Goal: Communication & Community: Answer question/provide support

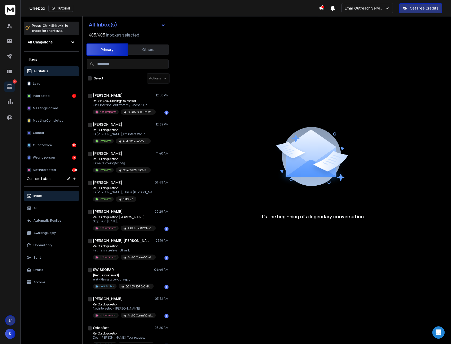
click at [207, 88] on div "It’s the beginning of a legendary conversation" at bounding box center [312, 162] width 278 height 292
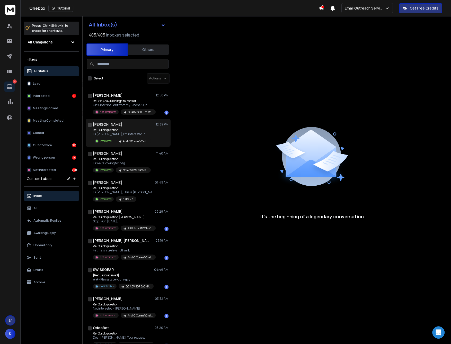
click at [124, 130] on p "Re: Quick question" at bounding box center [122, 130] width 58 height 4
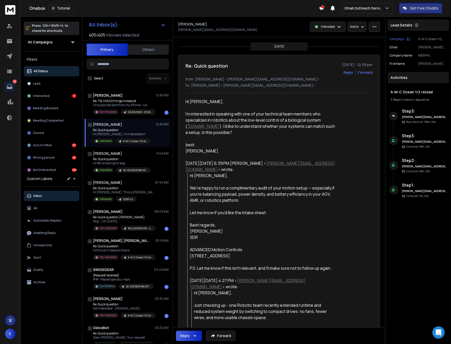
click at [248, 80] on p "from: Mehrdad Farimani <mehrdad@merphi.se>" at bounding box center [278, 79] width 187 height 5
click at [259, 79] on p "from: Mehrdad Farimani <mehrdad@merphi.se>" at bounding box center [278, 79] width 187 height 5
copy p "merphi.se"
click at [147, 129] on p "Re: Quick question" at bounding box center [122, 130] width 58 height 4
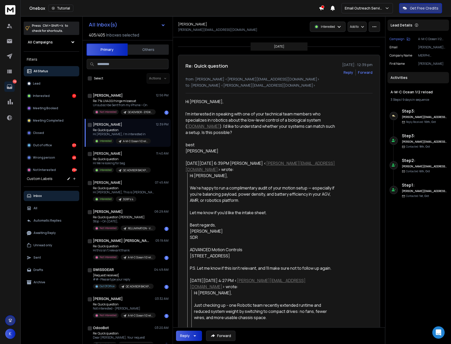
click at [346, 73] on button "Reply" at bounding box center [348, 72] width 10 height 5
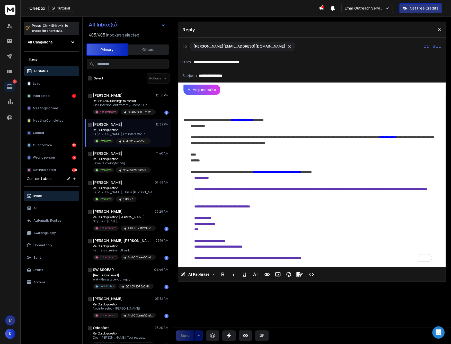
click at [423, 45] on p "CC" at bounding box center [426, 46] width 6 height 6
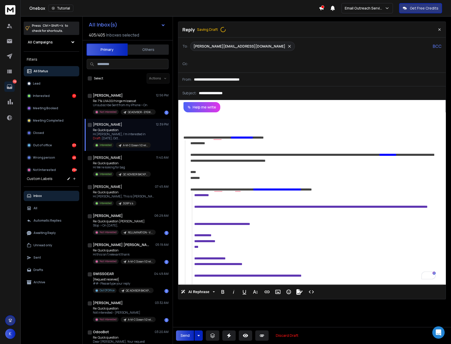
click at [219, 65] on input at bounding box center [208, 63] width 36 height 9
type input "**********"
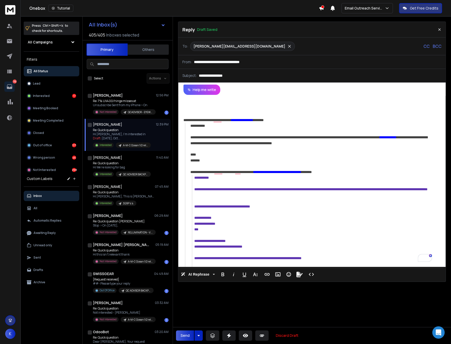
click at [297, 49] on input at bounding box center [315, 46] width 36 height 9
click at [423, 45] on p "CC" at bounding box center [426, 46] width 6 height 6
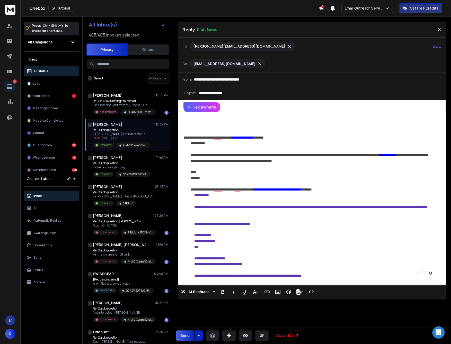
click at [193, 125] on div "**********" at bounding box center [311, 198] width 267 height 172
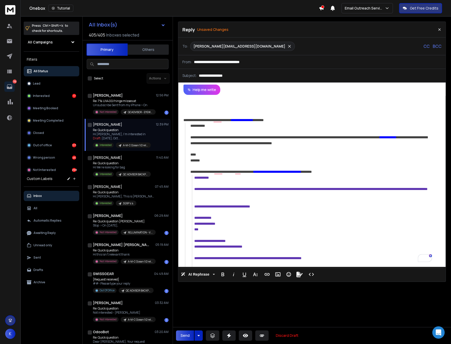
click at [186, 332] on button "Send" at bounding box center [185, 335] width 18 height 10
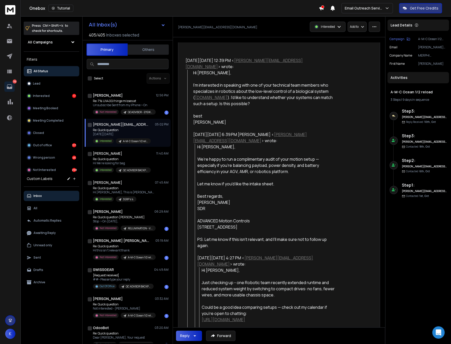
scroll to position [70, 0]
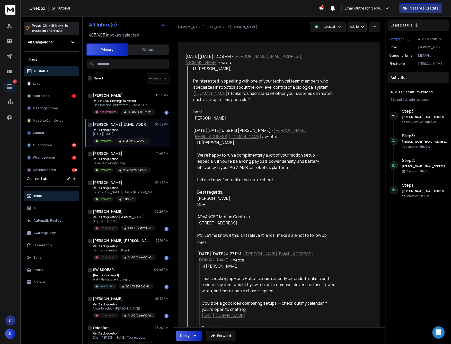
click at [199, 115] on div "Mehrdad" at bounding box center [264, 118] width 143 height 6
copy div "Mehrdad"
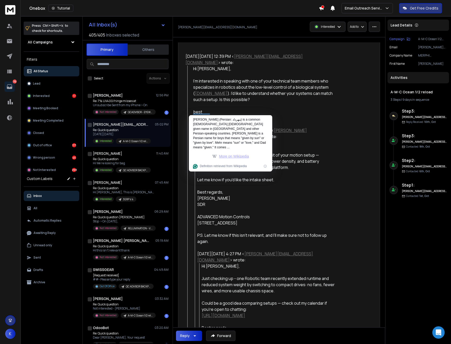
click at [269, 94] on div "I'm interested in speaking with one of your technical team members who speciali…" at bounding box center [264, 90] width 143 height 25
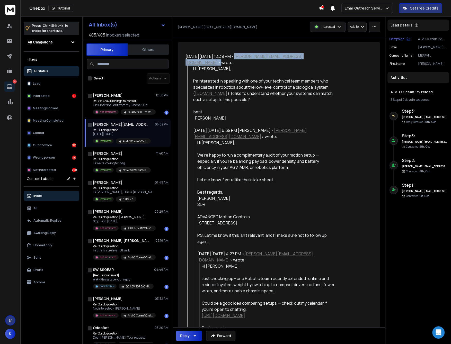
drag, startPoint x: 297, startPoint y: 57, endPoint x: 254, endPoint y: 57, distance: 43.7
click at [254, 57] on div "On Friday, Oct 10, 2025 at 12:39 PM < mehrdad@merphi.se > wrote:" at bounding box center [260, 59] width 150 height 12
copy div "mehrdad@merphi.se >"
